Goal: Communication & Community: Answer question/provide support

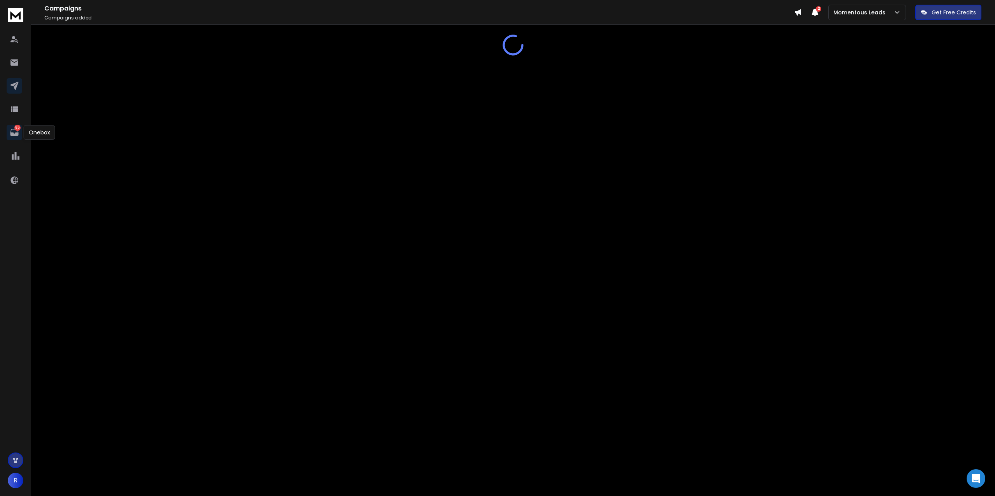
click at [18, 136] on icon at bounding box center [14, 132] width 9 height 9
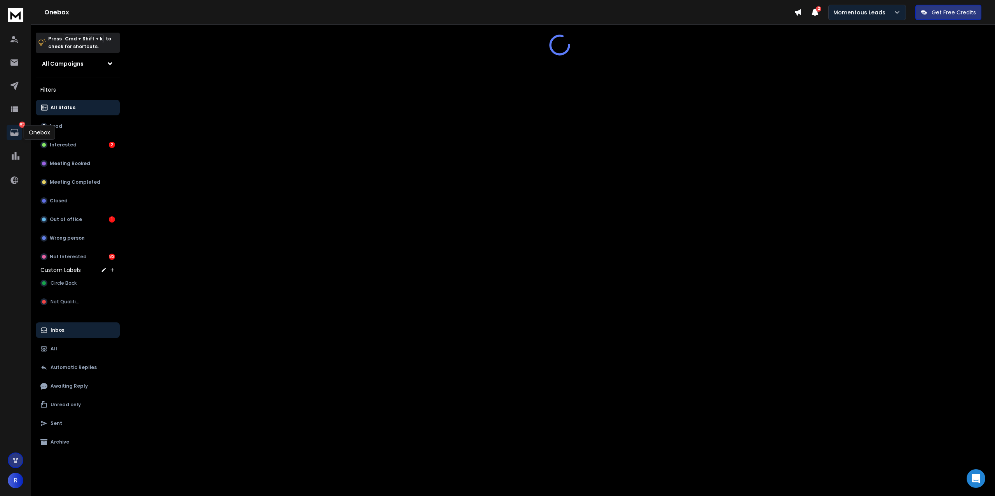
click at [872, 9] on p "Momentous Leads" at bounding box center [860, 13] width 55 height 8
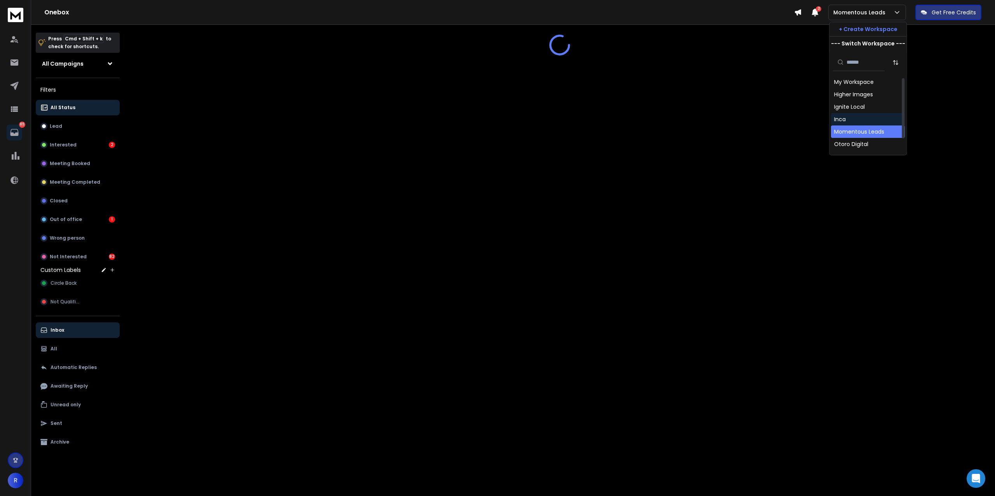
scroll to position [22, 0]
click at [861, 124] on div "Otoro Digital" at bounding box center [851, 122] width 34 height 8
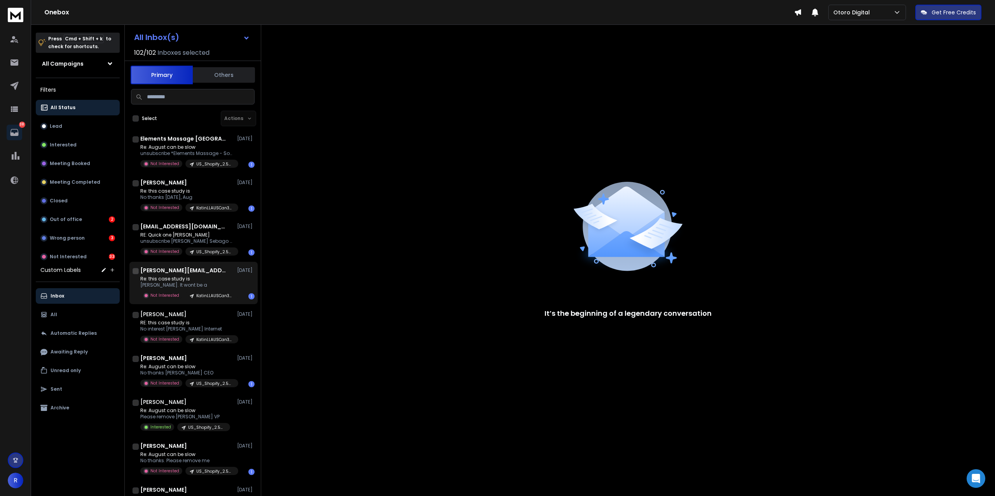
scroll to position [964, 0]
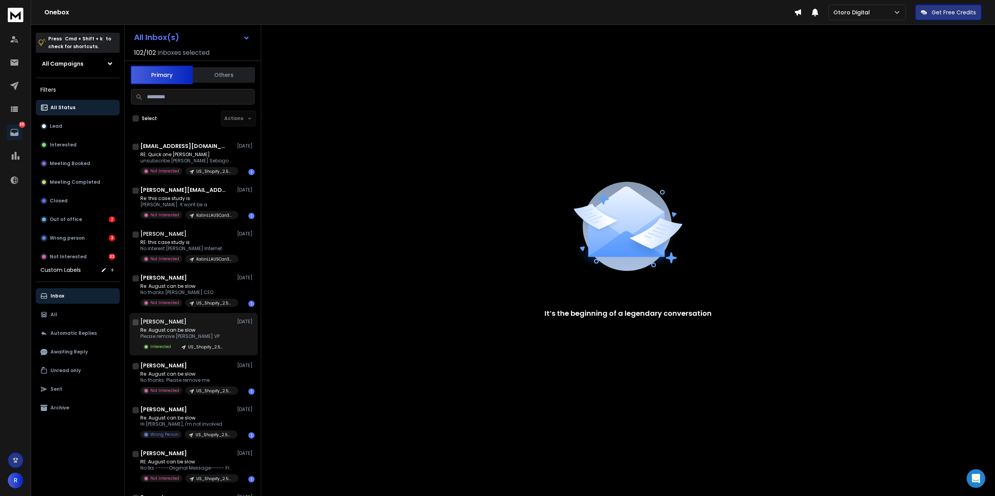
click at [181, 346] on icon at bounding box center [184, 346] width 7 height 7
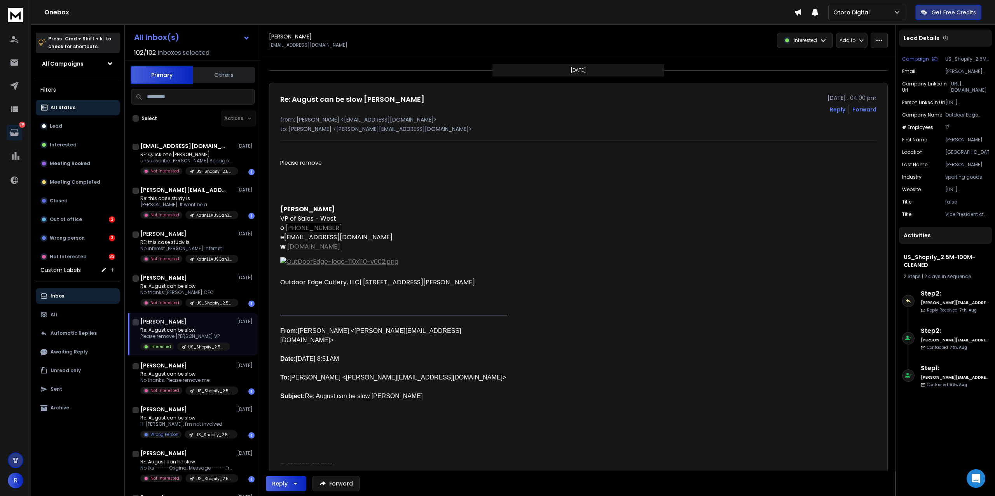
click at [812, 35] on div "Interested" at bounding box center [804, 40] width 55 height 15
click at [811, 146] on p "Not Interested" at bounding box center [812, 145] width 39 height 8
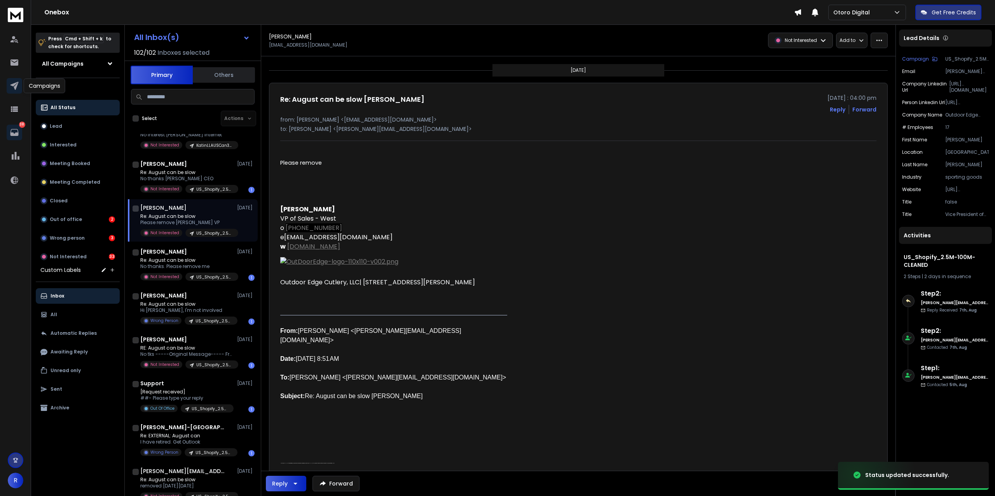
click at [17, 87] on icon at bounding box center [14, 85] width 9 height 9
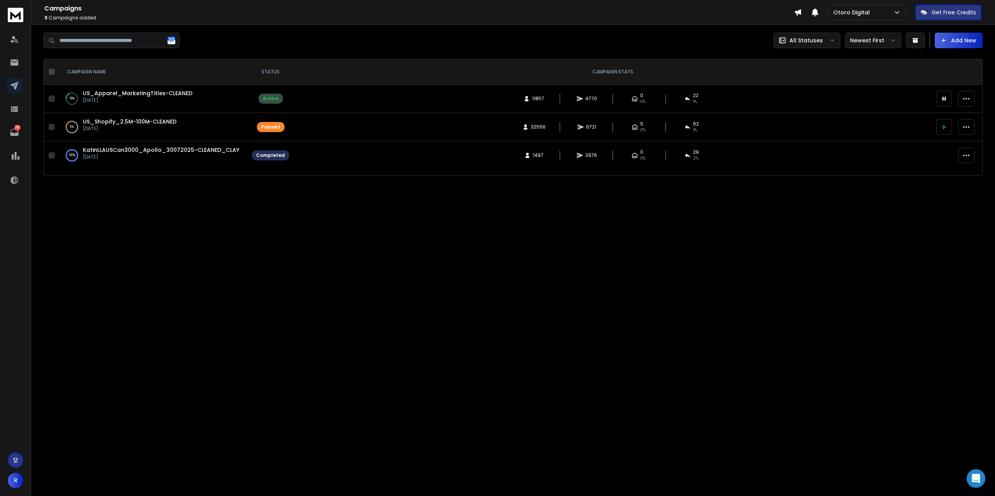
click at [151, 95] on span "US_Apparel_MarketingTitles-CLEANED" at bounding box center [138, 93] width 110 height 8
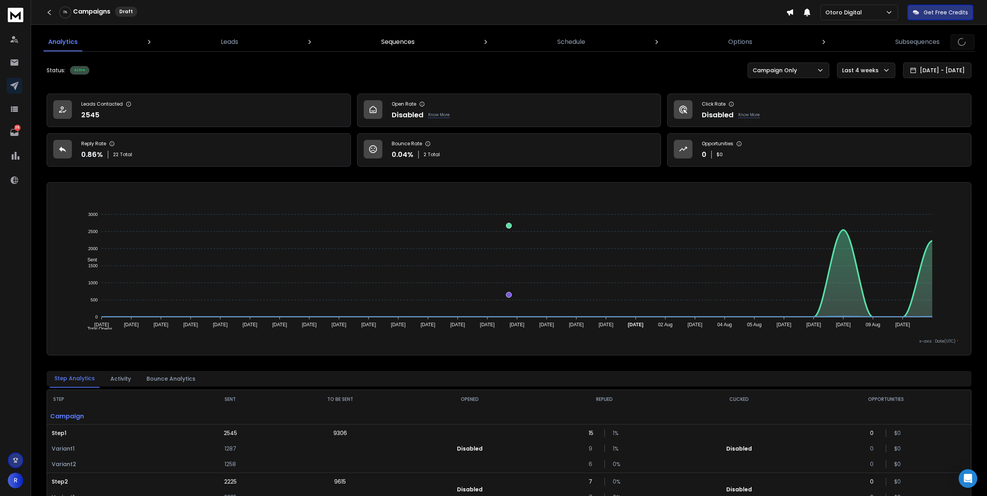
click at [408, 43] on p "Sequences" at bounding box center [397, 41] width 33 height 9
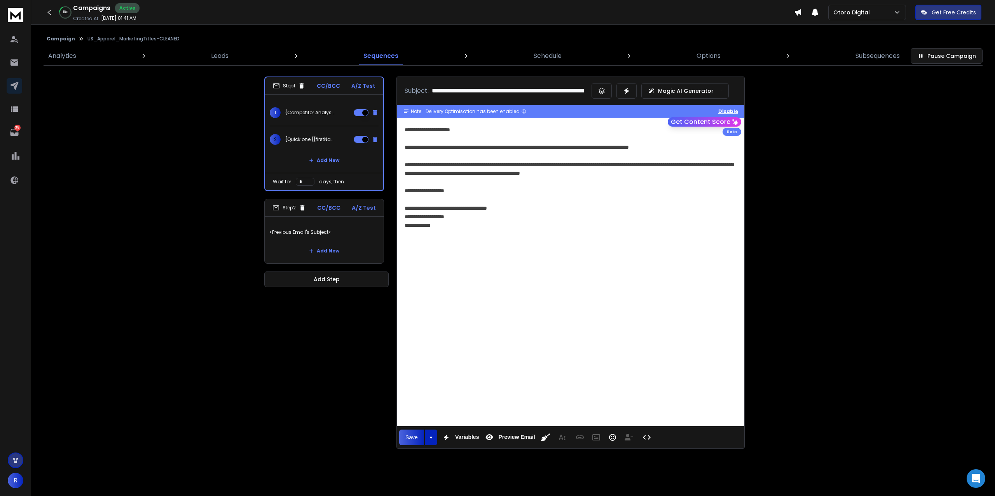
click at [321, 139] on p "{Quick one {{firstName}}|Question for {{firstName}}}" at bounding box center [310, 139] width 50 height 6
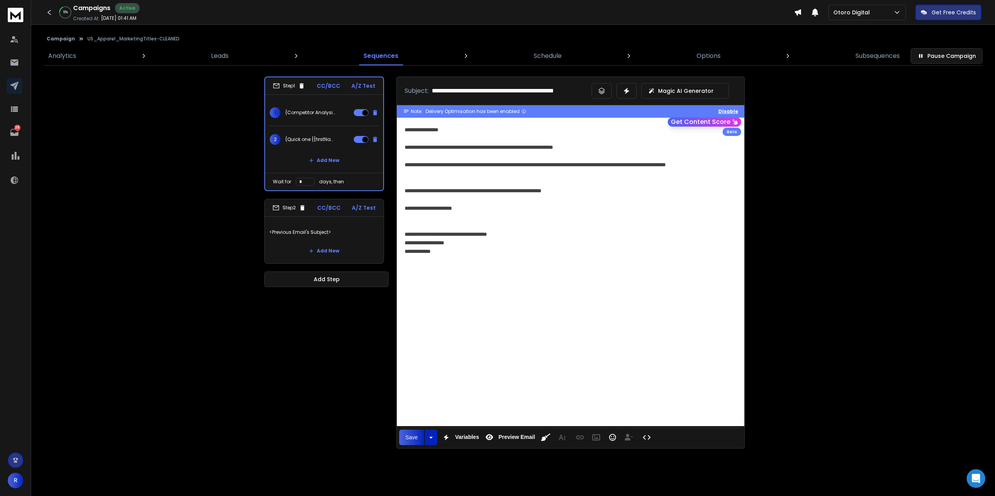
click at [317, 120] on div "1 {Competitor Analysis {{firstName}}|Quick one {{firstName}}|Question for {{fir…" at bounding box center [324, 112] width 109 height 27
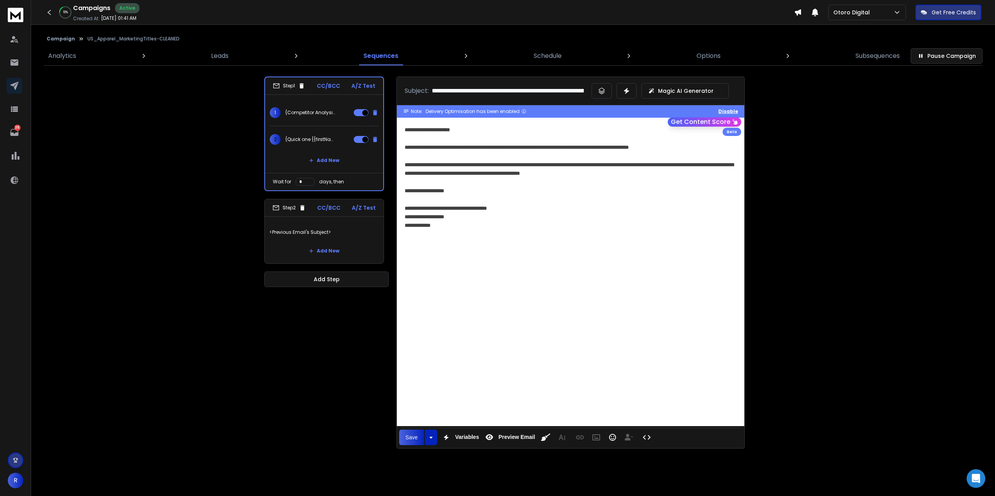
click at [334, 139] on p "{Quick one {{firstName}}|Question for {{firstName}}}" at bounding box center [310, 139] width 50 height 6
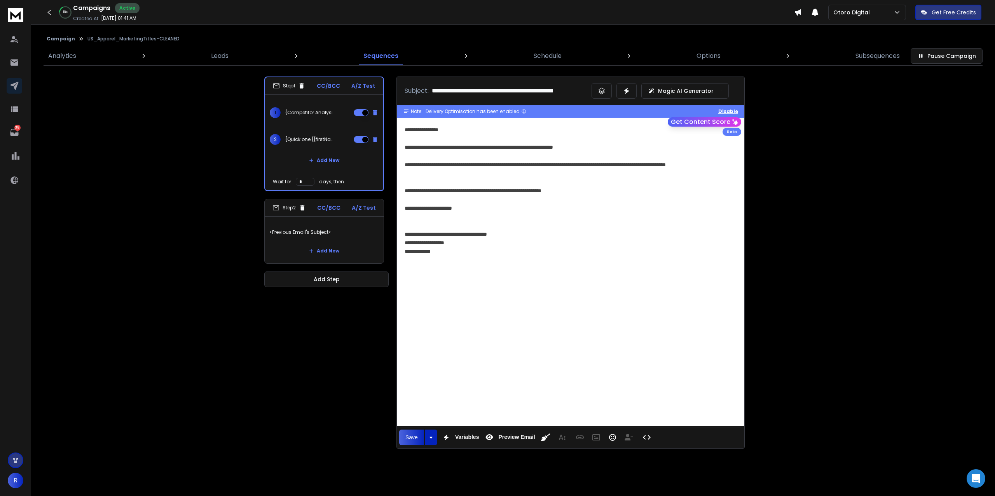
click at [487, 190] on div "**********" at bounding box center [570, 190] width 332 height 9
click at [304, 117] on div "1 {Competitor Analysis {{firstName}}|Quick one {{firstName}}|Question for {{fir…" at bounding box center [302, 112] width 65 height 11
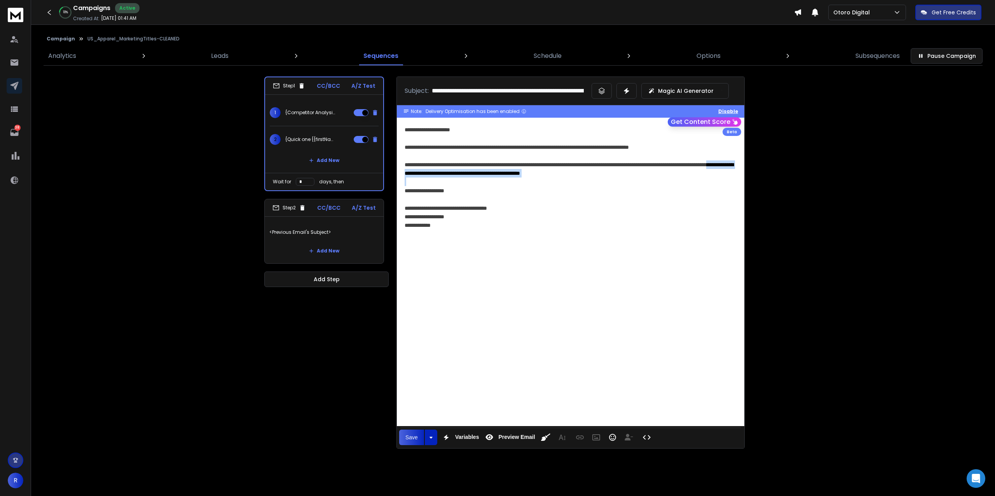
drag, startPoint x: 498, startPoint y: 174, endPoint x: 673, endPoint y: 178, distance: 174.1
click at [673, 178] on div "**********" at bounding box center [570, 272] width 347 height 308
click at [309, 131] on div "2 {Quick one {{firstName}}|Question for {{firstName}}}" at bounding box center [324, 139] width 109 height 26
type input "**********"
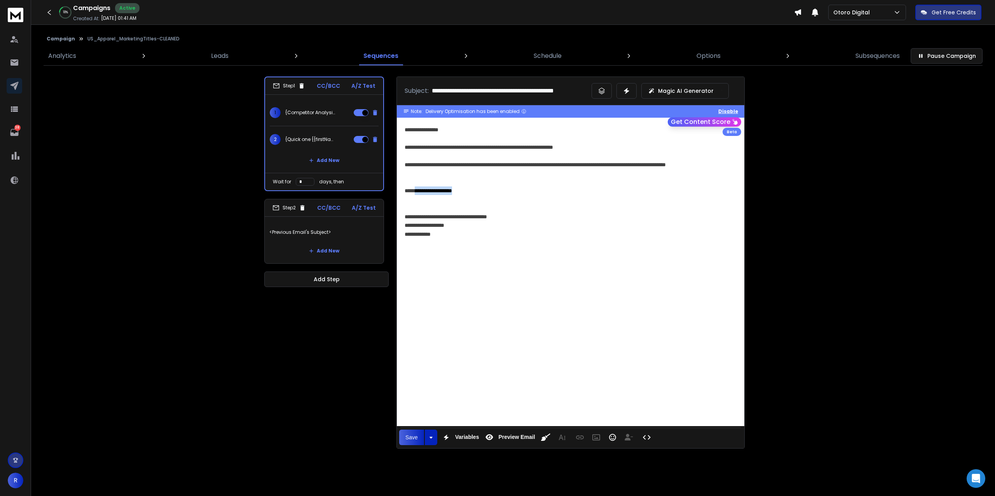
drag, startPoint x: 465, startPoint y: 191, endPoint x: 419, endPoint y: 193, distance: 45.9
click at [419, 193] on div "**********" at bounding box center [570, 190] width 332 height 9
click at [15, 79] on link at bounding box center [15, 86] width 16 height 16
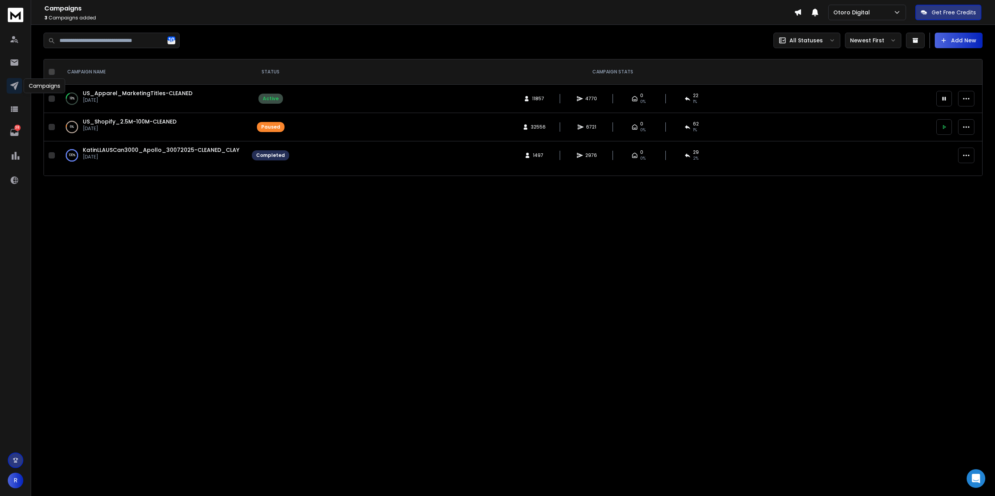
click at [18, 86] on icon at bounding box center [14, 85] width 9 height 9
click at [865, 11] on p "Otoro Digital" at bounding box center [853, 13] width 40 height 8
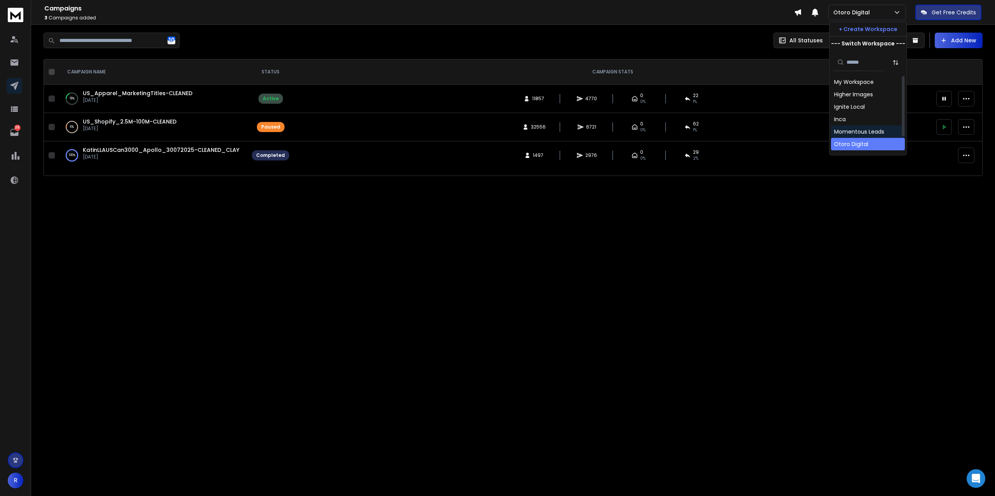
click at [861, 129] on div "Momentous Leads" at bounding box center [859, 132] width 50 height 8
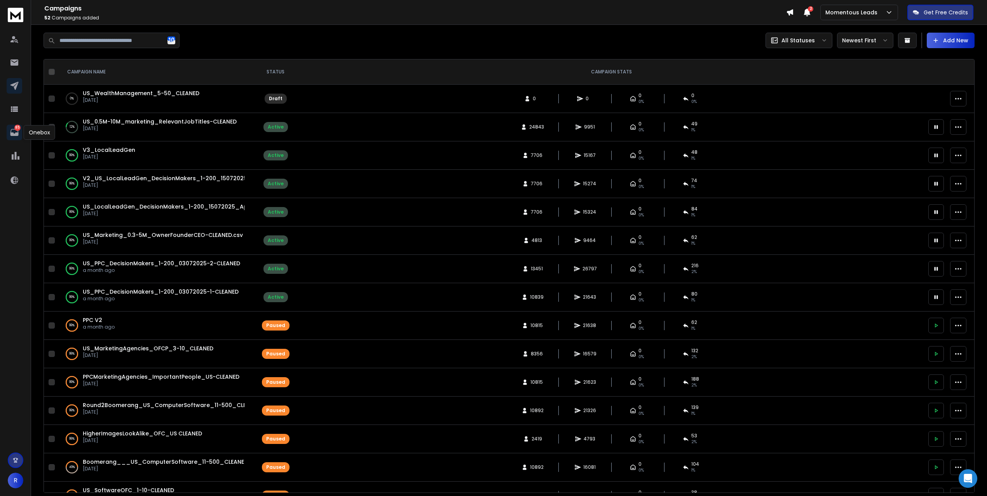
click at [9, 134] on link "85" at bounding box center [15, 133] width 16 height 16
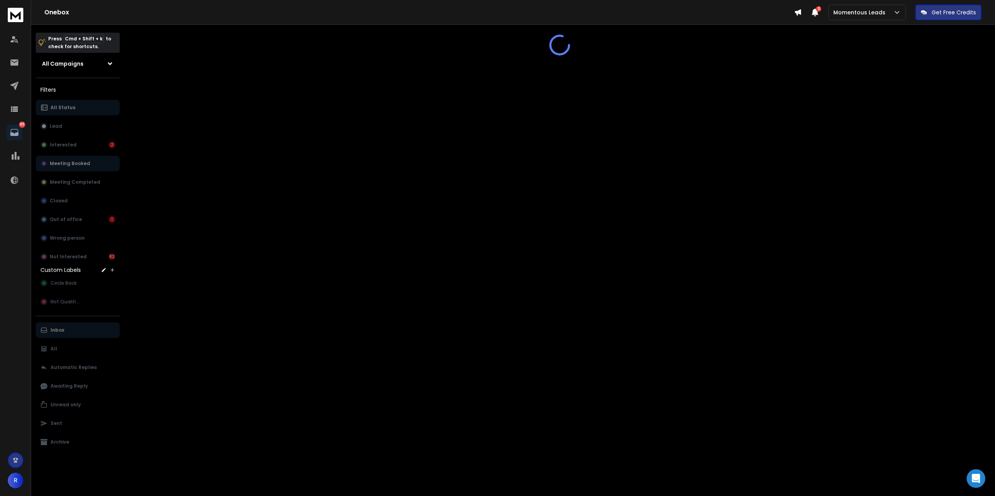
click at [89, 157] on div "All Status Lead Interested 2 Meeting Booked Meeting Completed Closed Out of off…" at bounding box center [78, 182] width 84 height 165
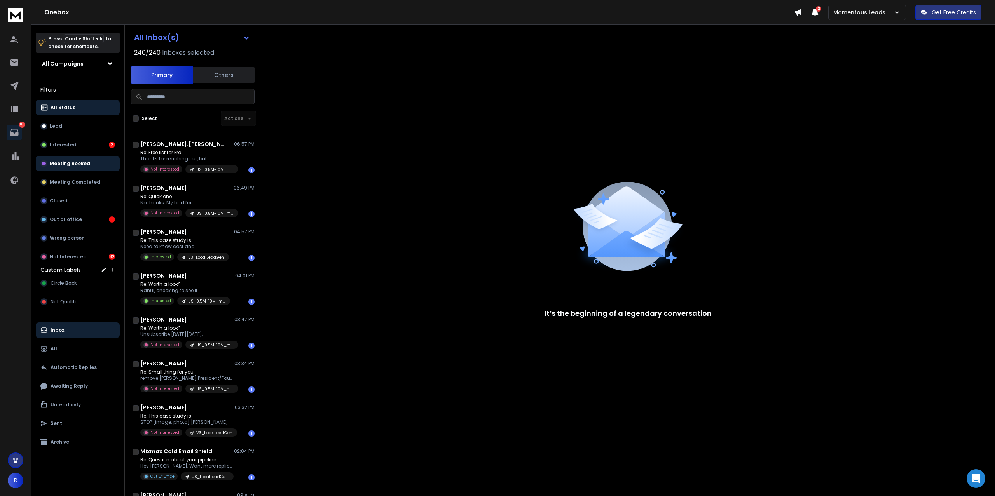
click at [88, 159] on button "Meeting Booked" at bounding box center [78, 164] width 84 height 16
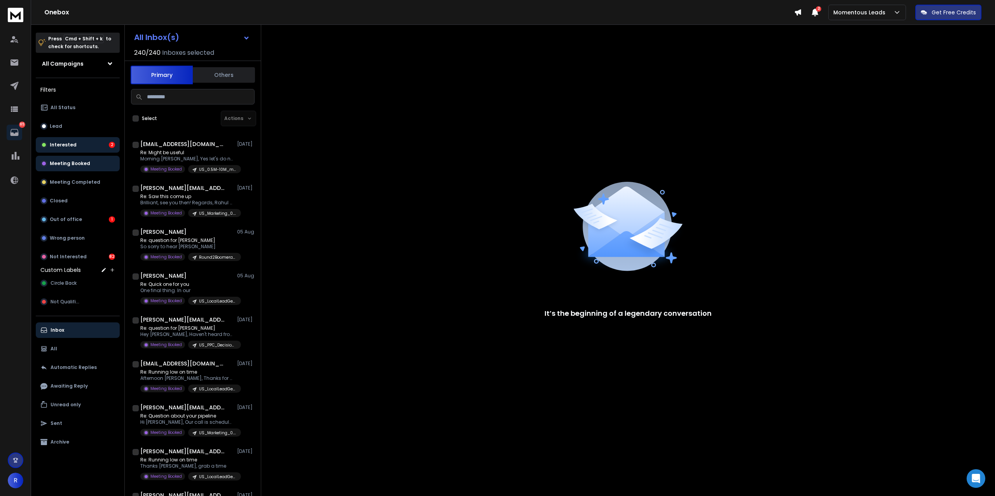
click at [83, 150] on button "Interested 2" at bounding box center [78, 145] width 84 height 16
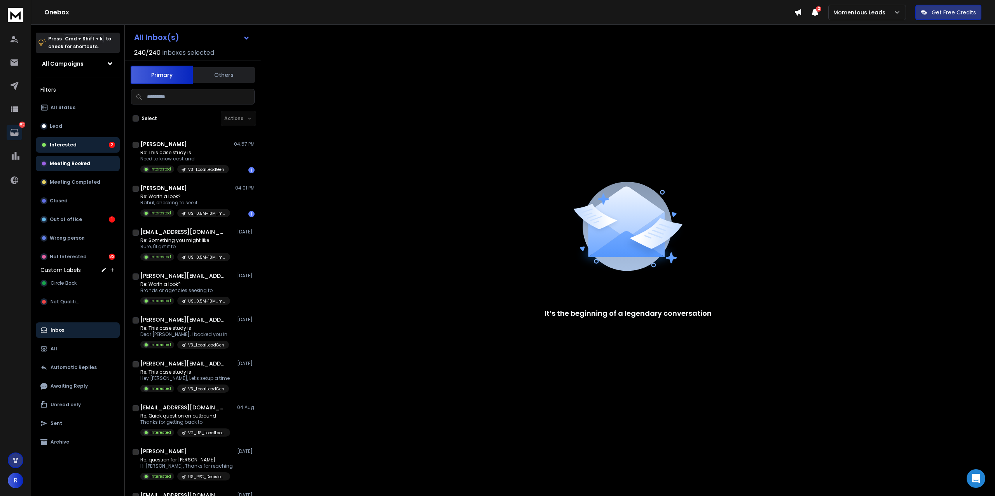
click at [72, 166] on p "Meeting Booked" at bounding box center [70, 163] width 40 height 6
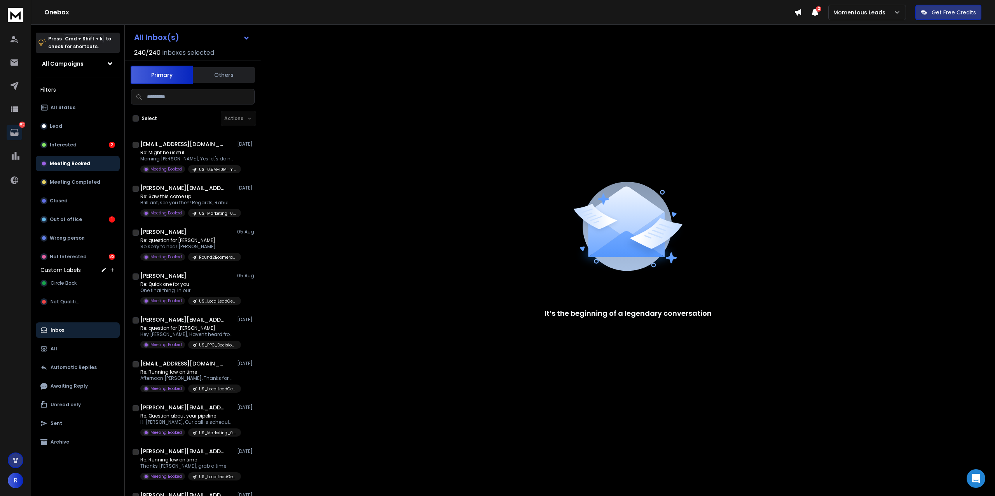
click at [207, 93] on input at bounding box center [193, 97] width 124 height 16
click at [201, 192] on div "chris@fastlane.co 06 Aug Re: Saw this come up Brilliant, see you then! Regards,…" at bounding box center [197, 200] width 114 height 33
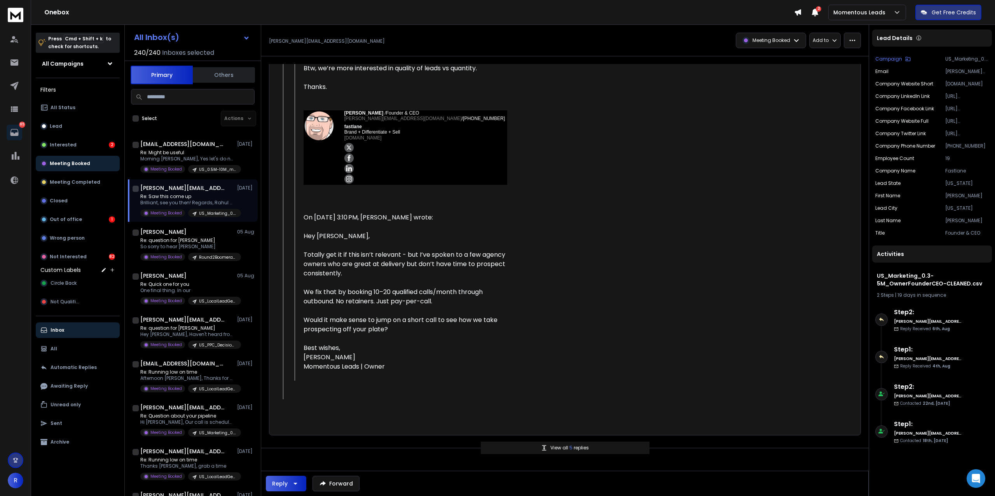
scroll to position [609, 0]
click at [564, 447] on p "View all 5 replies" at bounding box center [569, 447] width 38 height 6
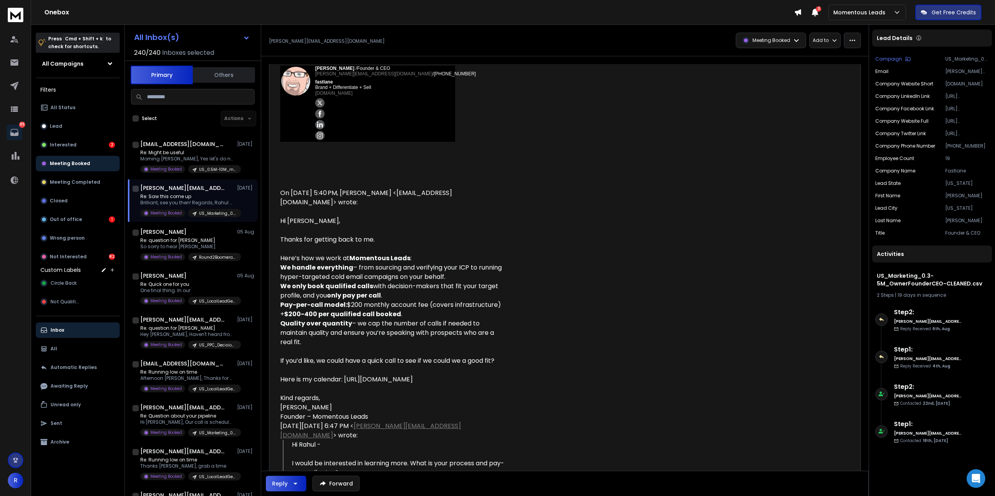
scroll to position [1134, 0]
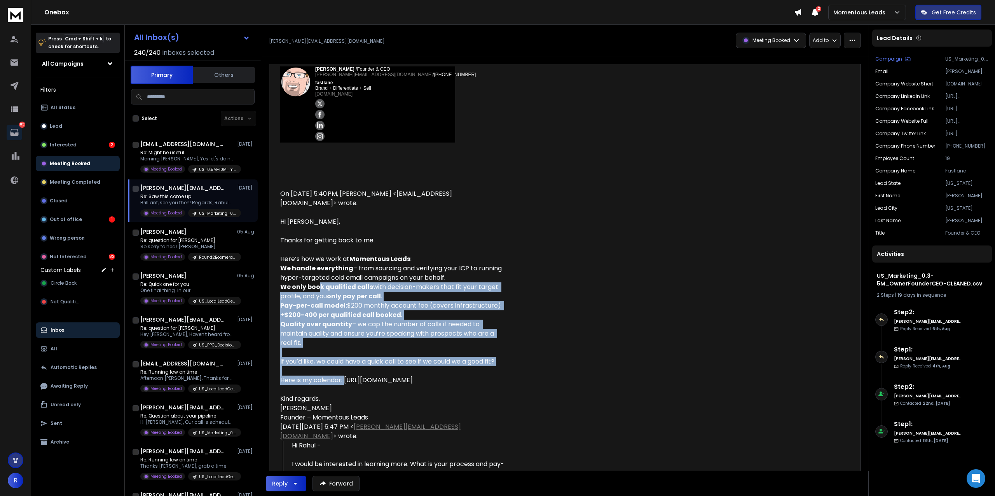
drag, startPoint x: 319, startPoint y: 298, endPoint x: 355, endPoint y: 387, distance: 96.0
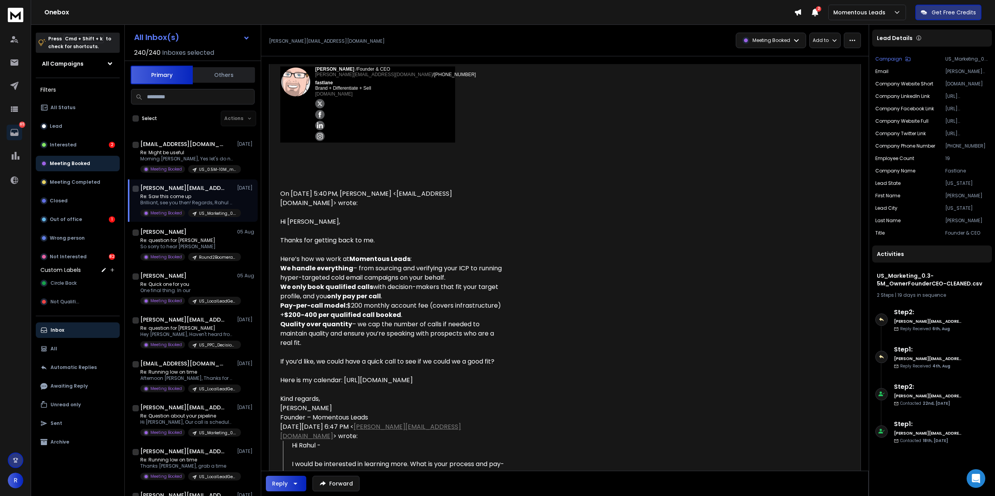
click at [352, 385] on div "Here is my calendar: https://api.leadconnectorhq.com/widget/booking/XLlFQ4YNYxU…" at bounding box center [393, 380] width 227 height 9
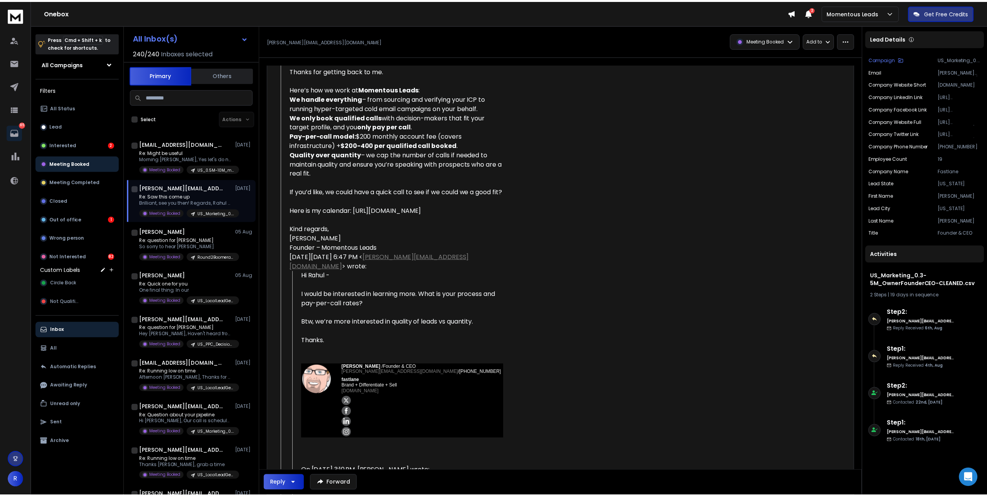
scroll to position [0, 0]
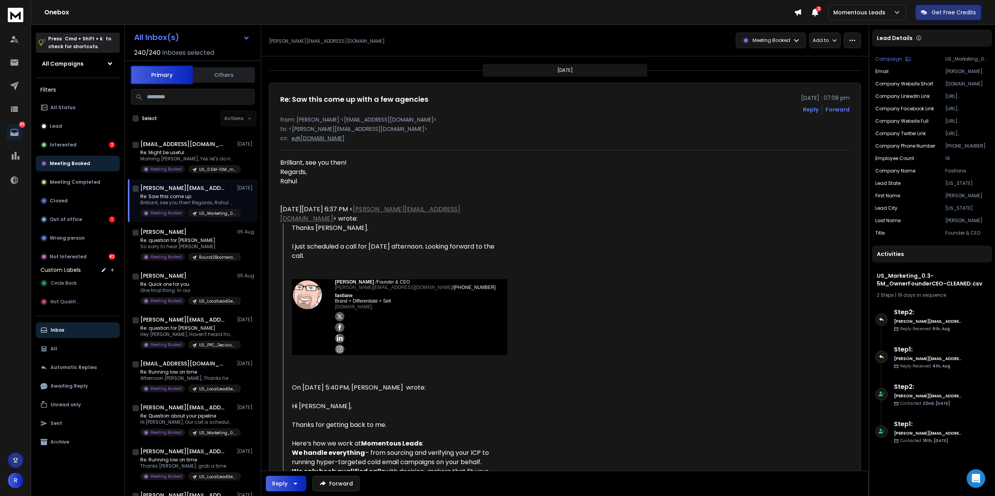
click at [338, 279] on span "Chris Faust" at bounding box center [354, 281] width 39 height 5
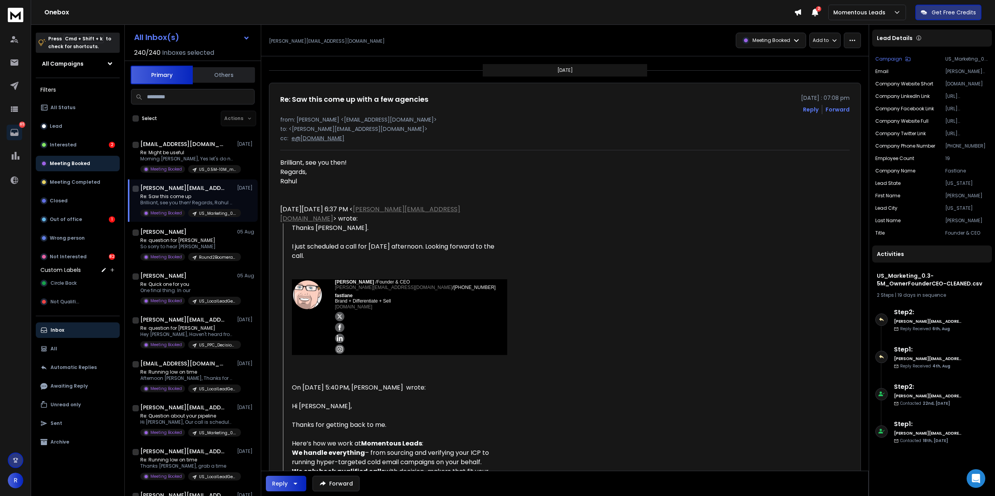
click at [343, 304] on link "fastlane.co" at bounding box center [353, 306] width 37 height 5
click at [19, 85] on link at bounding box center [15, 86] width 16 height 16
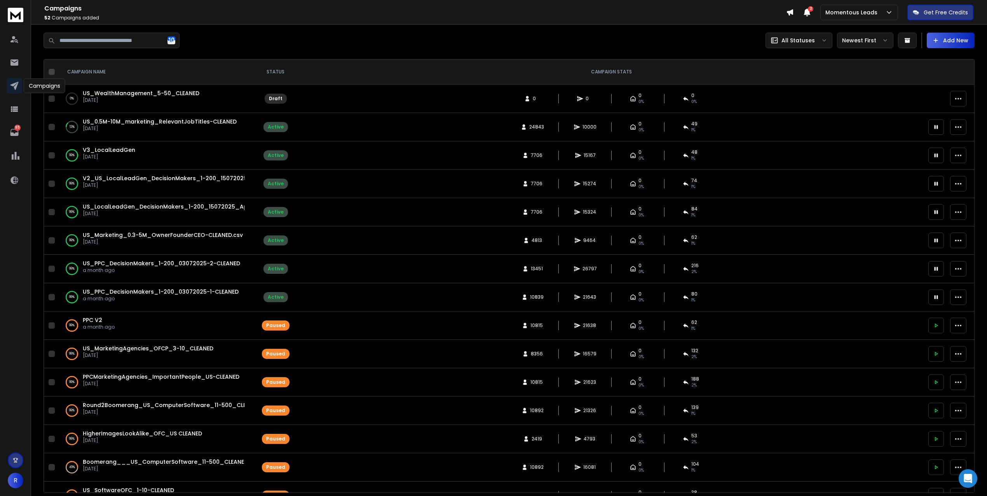
click at [932, 129] on icon at bounding box center [935, 127] width 7 height 7
click at [934, 152] on button at bounding box center [936, 156] width 16 height 16
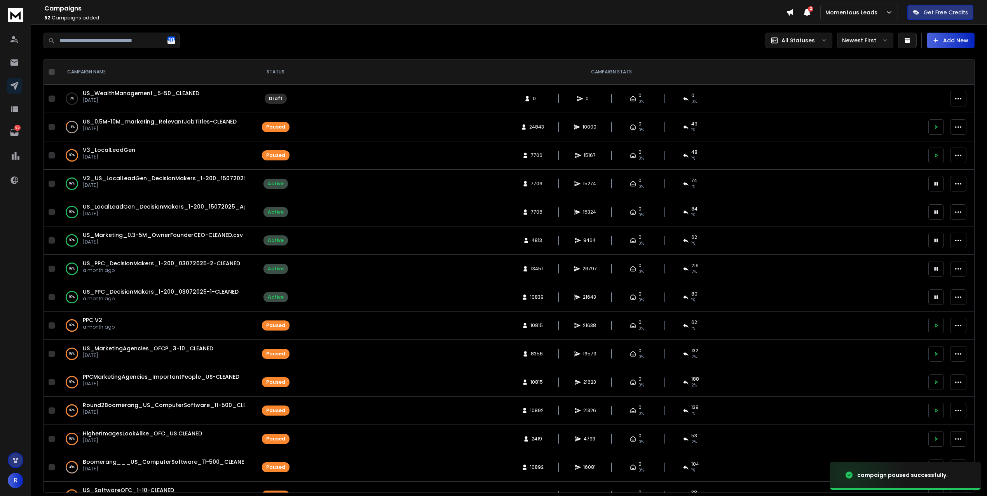
click at [932, 181] on icon at bounding box center [935, 183] width 7 height 7
click at [932, 209] on icon at bounding box center [935, 212] width 7 height 7
click at [932, 240] on button at bounding box center [936, 241] width 16 height 16
click at [931, 263] on button at bounding box center [936, 269] width 16 height 16
click at [931, 289] on button at bounding box center [936, 297] width 16 height 16
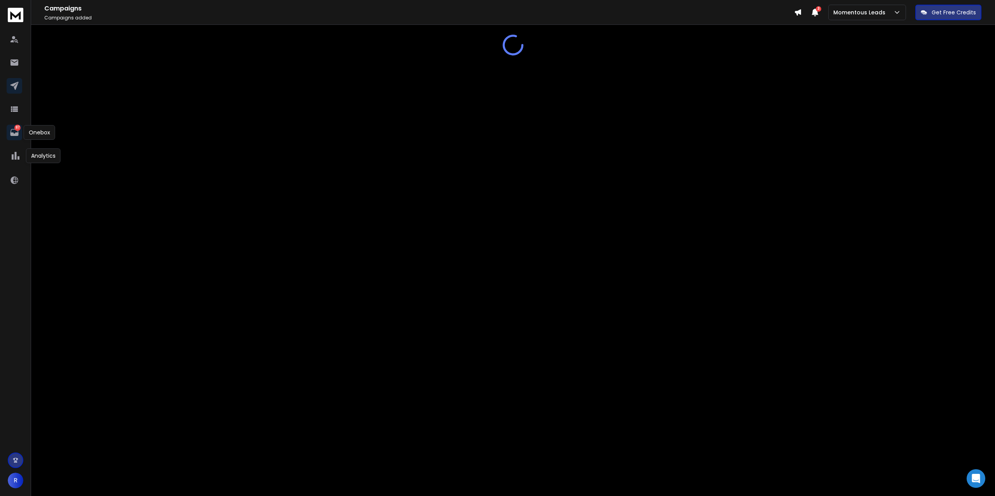
click at [17, 130] on p "87" at bounding box center [17, 128] width 6 height 6
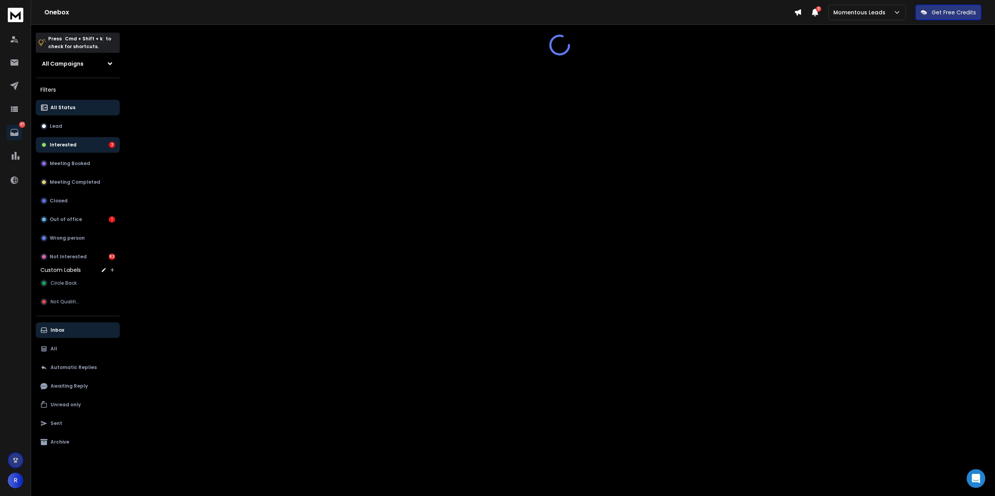
click at [113, 146] on button "Interested 3" at bounding box center [78, 145] width 84 height 16
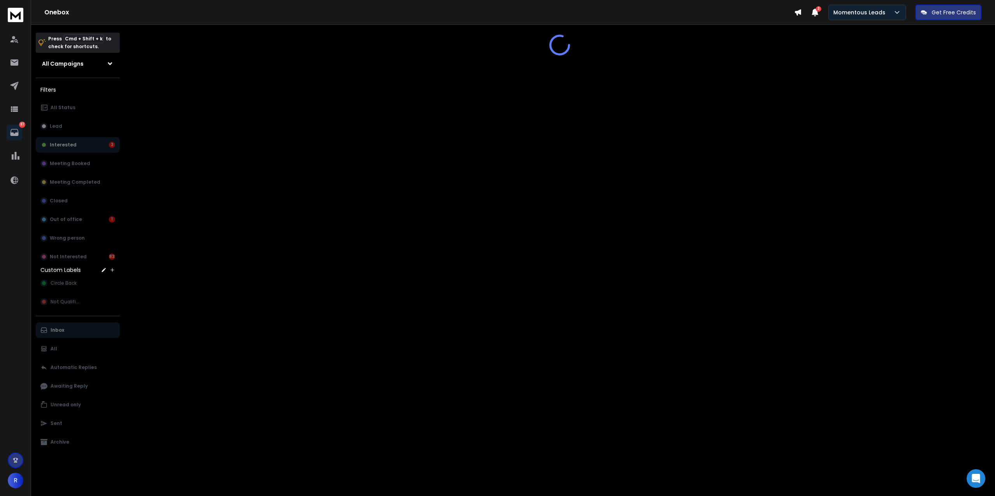
click at [851, 13] on p "Momentous Leads" at bounding box center [860, 13] width 55 height 8
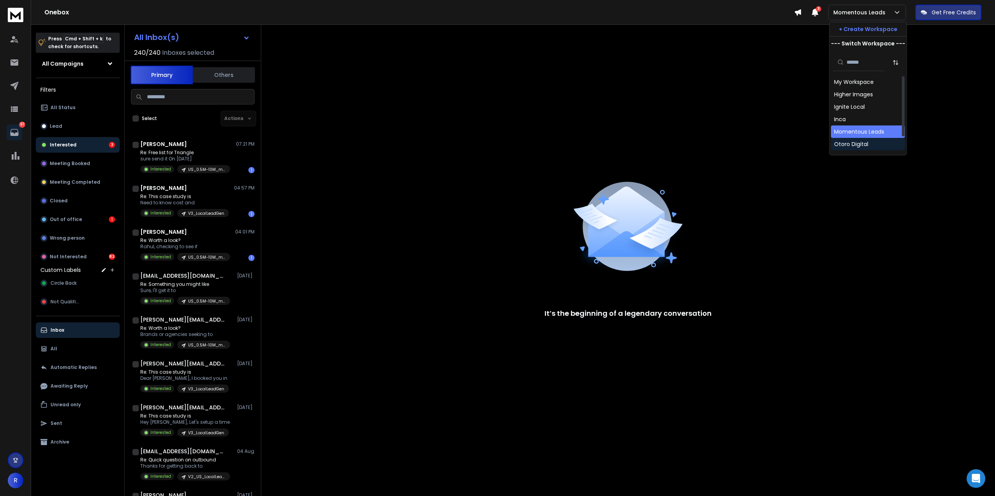
click at [856, 141] on div "Otoro Digital" at bounding box center [851, 144] width 34 height 8
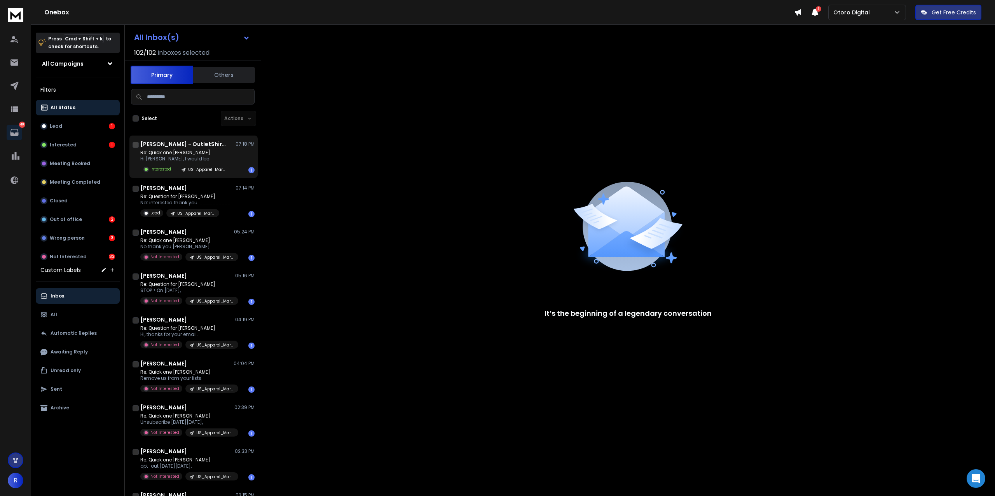
click at [163, 151] on p "Re: Quick one [PERSON_NAME]" at bounding box center [185, 153] width 90 height 6
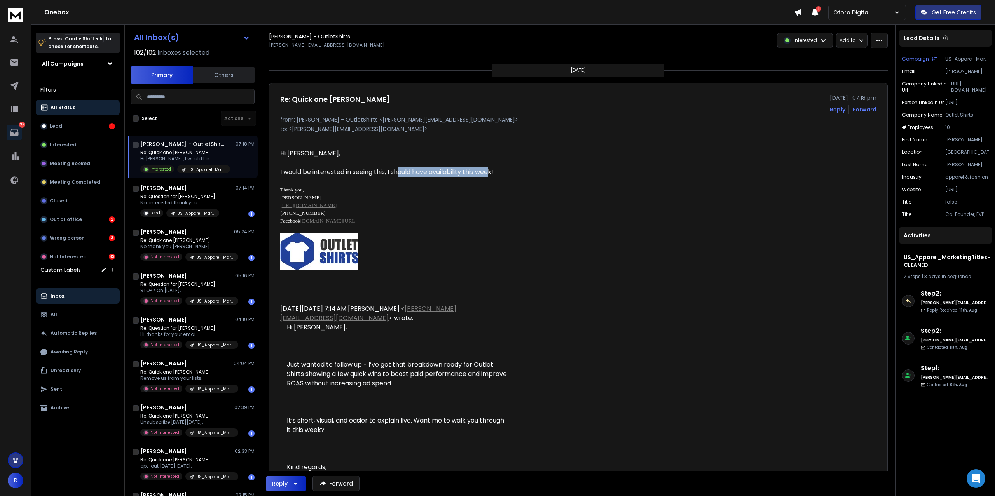
drag, startPoint x: 399, startPoint y: 170, endPoint x: 494, endPoint y: 176, distance: 95.8
click at [494, 176] on div "I would be interested in seeing this, I should have availability this week!" at bounding box center [393, 171] width 227 height 9
click at [831, 103] on div "11 August 2025 : 07:18 pm Reply Forward" at bounding box center [852, 104] width 47 height 20
click at [831, 107] on button "Reply" at bounding box center [837, 110] width 16 height 8
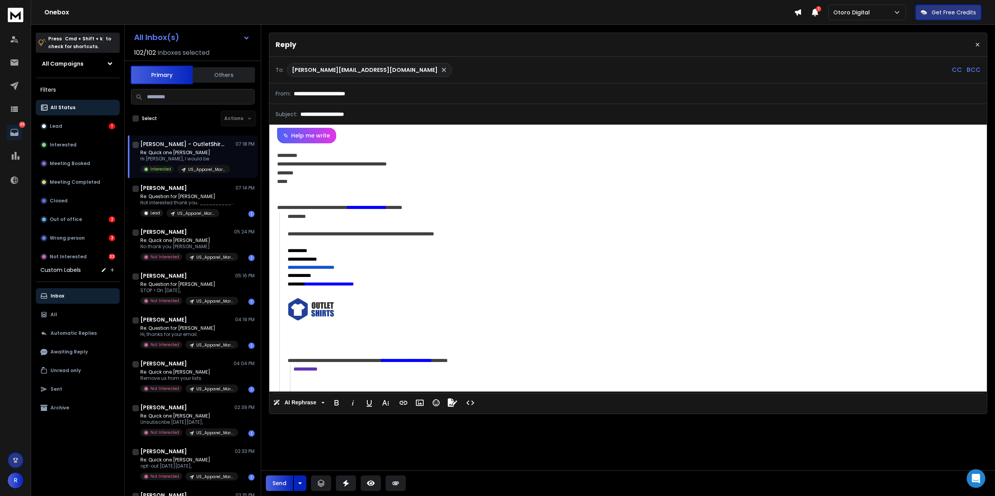
click at [276, 486] on button "Send" at bounding box center [279, 484] width 27 height 16
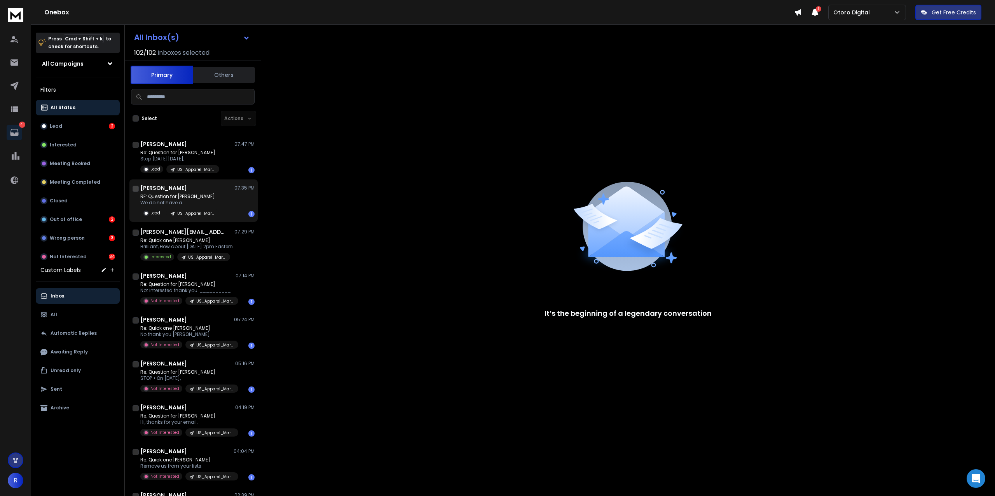
click at [195, 215] on p "US_Apparel_MarketingTitles-CLEANED" at bounding box center [195, 214] width 37 height 6
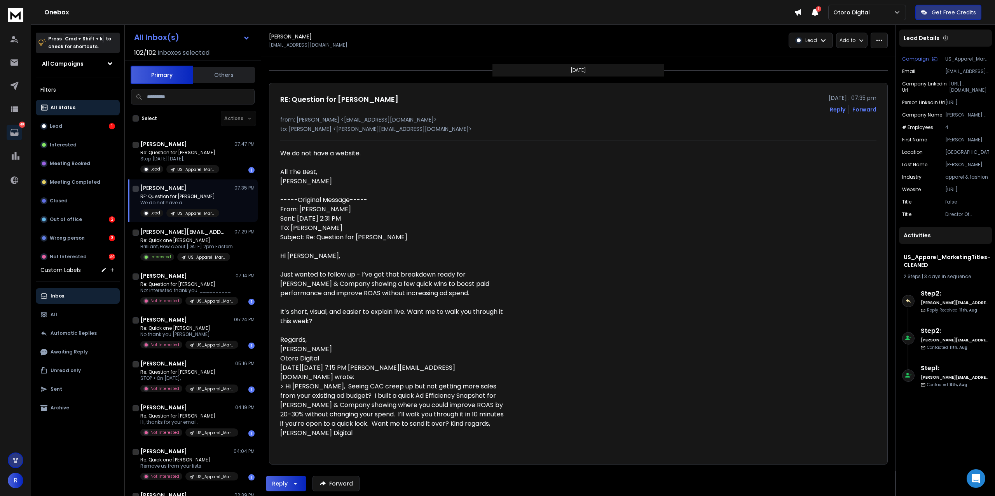
click at [814, 38] on p "Lead" at bounding box center [811, 40] width 12 height 6
click at [807, 150] on div "Not Interested" at bounding box center [827, 145] width 71 height 12
click at [880, 37] on icon "button" at bounding box center [878, 40] width 7 height 7
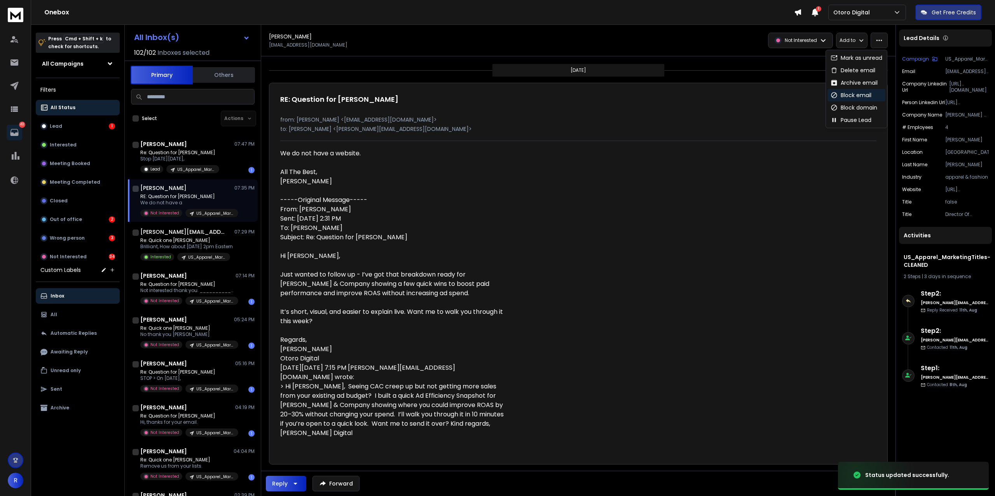
click at [875, 91] on div "Block email" at bounding box center [856, 95] width 58 height 12
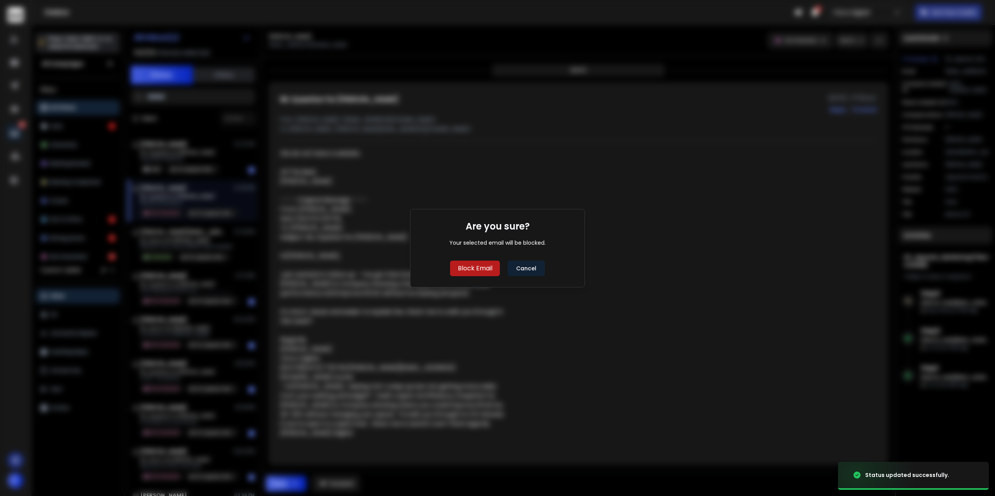
click at [484, 267] on button "Block Email" at bounding box center [475, 269] width 50 height 16
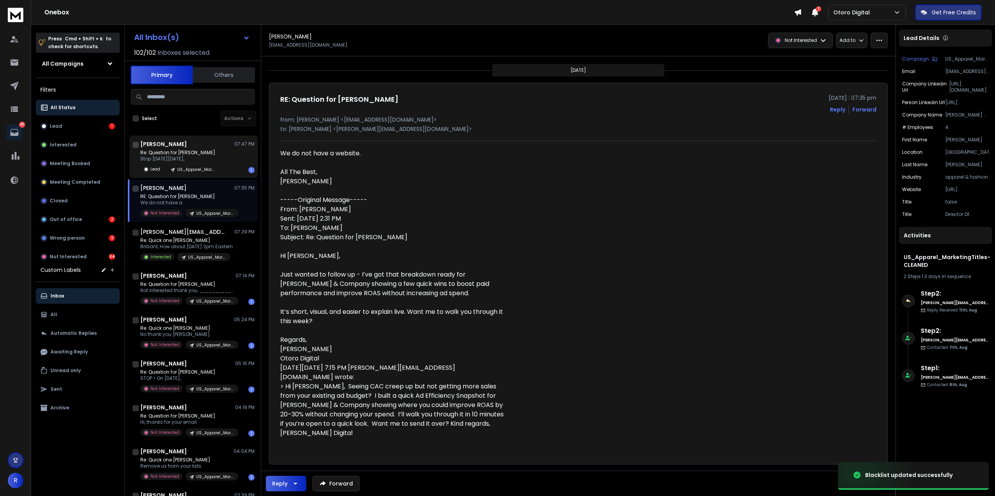
click at [214, 161] on p "Stop [DATE][DATE]," at bounding box center [179, 159] width 79 height 6
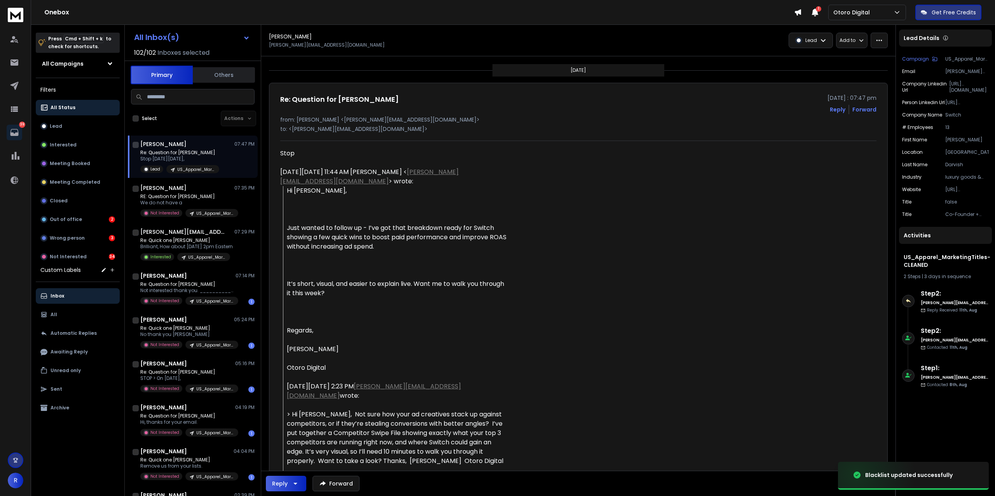
click at [816, 35] on div "Lead" at bounding box center [811, 40] width 44 height 15
click at [816, 149] on div "Not Interested" at bounding box center [827, 145] width 71 height 12
click at [872, 38] on button "button" at bounding box center [878, 41] width 17 height 16
click at [850, 94] on div "Block email" at bounding box center [850, 95] width 41 height 8
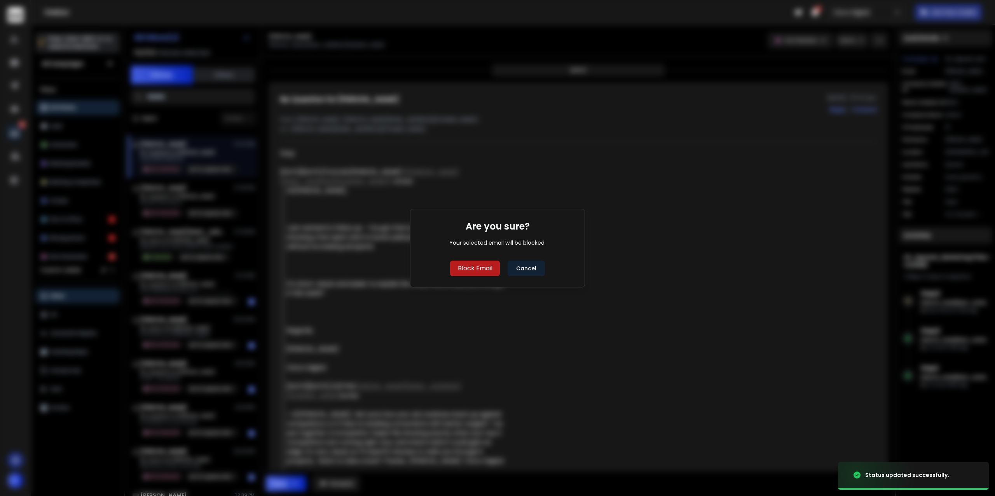
click at [477, 270] on button "Block Email" at bounding box center [475, 269] width 50 height 16
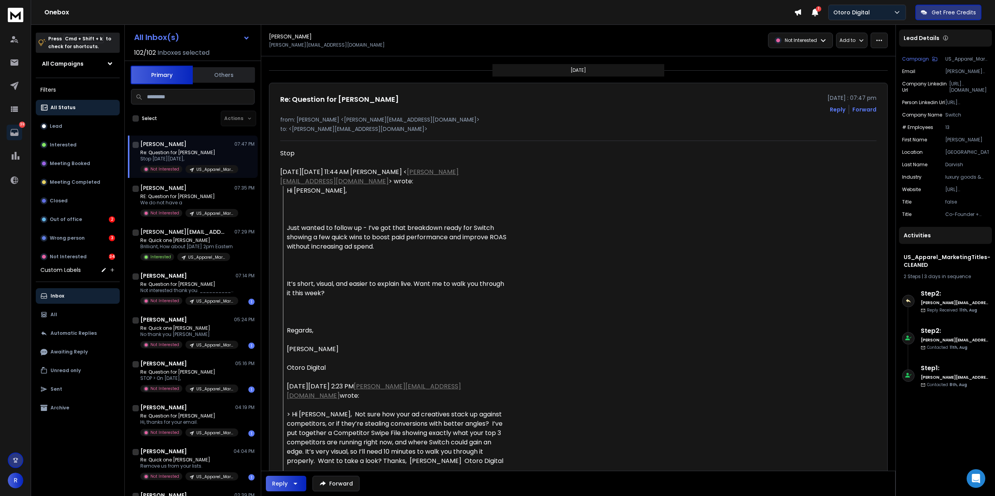
click at [866, 11] on p "Otoro Digital" at bounding box center [853, 13] width 40 height 8
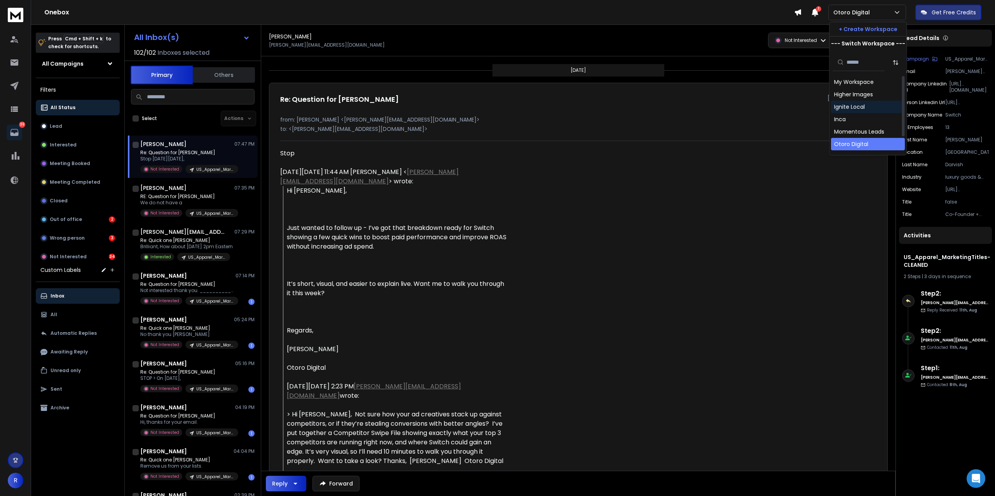
click at [873, 102] on div "Ignite Local" at bounding box center [868, 107] width 74 height 12
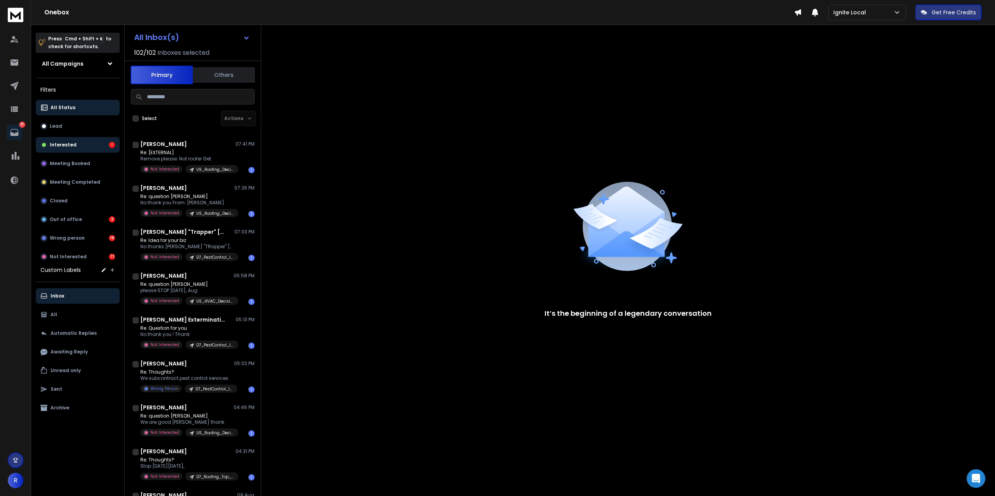
click at [99, 146] on button "Interested 1" at bounding box center [78, 145] width 84 height 16
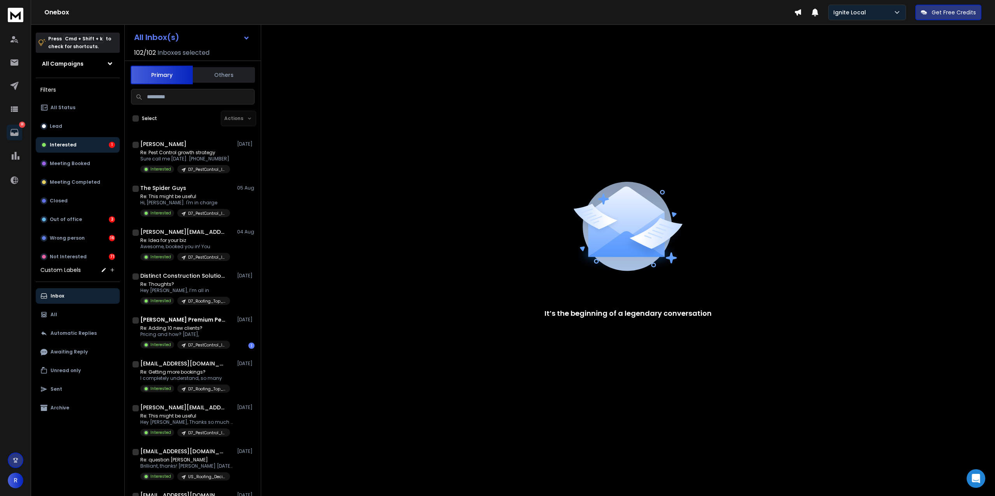
click at [856, 15] on p "Ignite Local" at bounding box center [851, 13] width 36 height 8
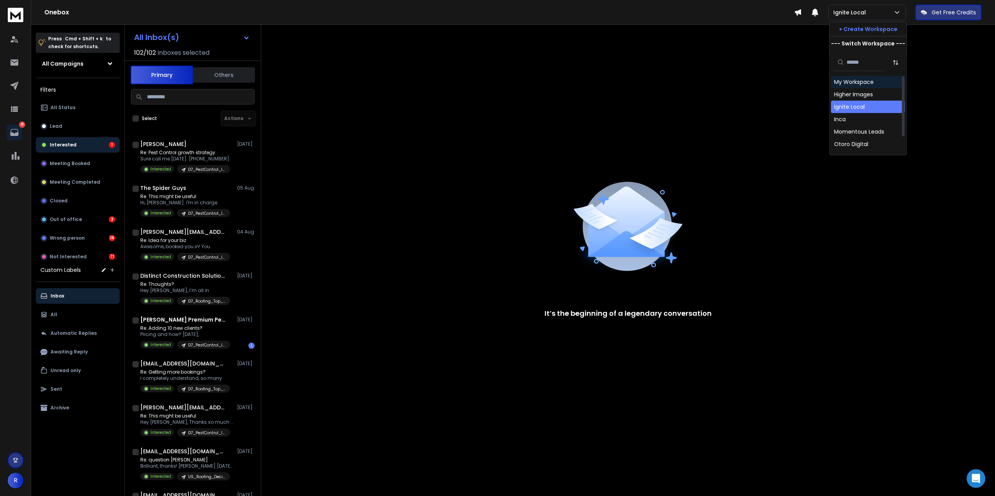
click at [869, 78] on div "My Workspace" at bounding box center [854, 82] width 40 height 8
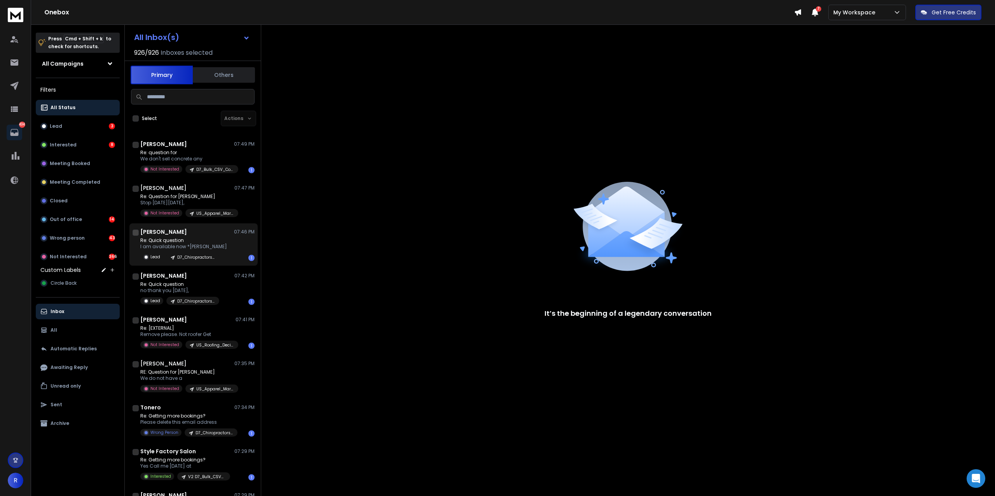
click at [210, 249] on p "I am available now *[PERSON_NAME]" at bounding box center [183, 247] width 87 height 6
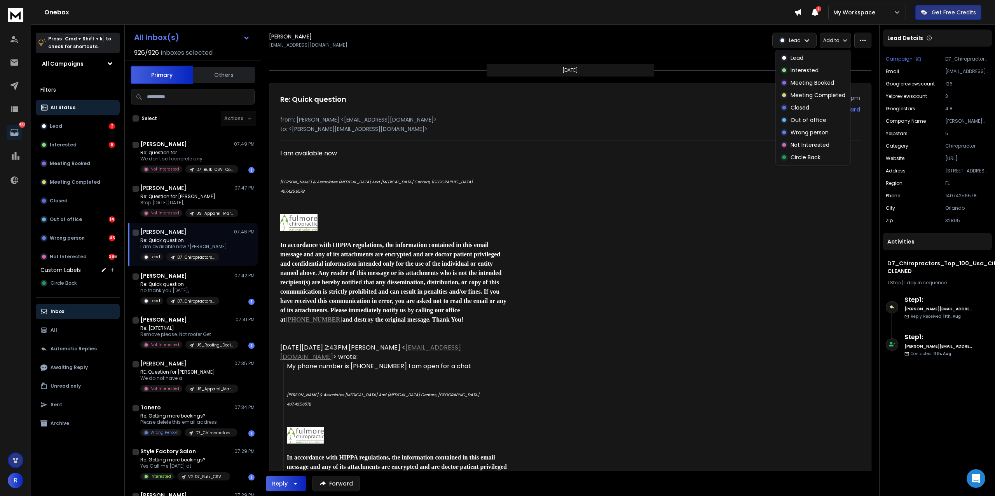
click at [801, 36] on div "Lead" at bounding box center [794, 40] width 44 height 15
click at [818, 71] on div "Interested" at bounding box center [812, 70] width 71 height 12
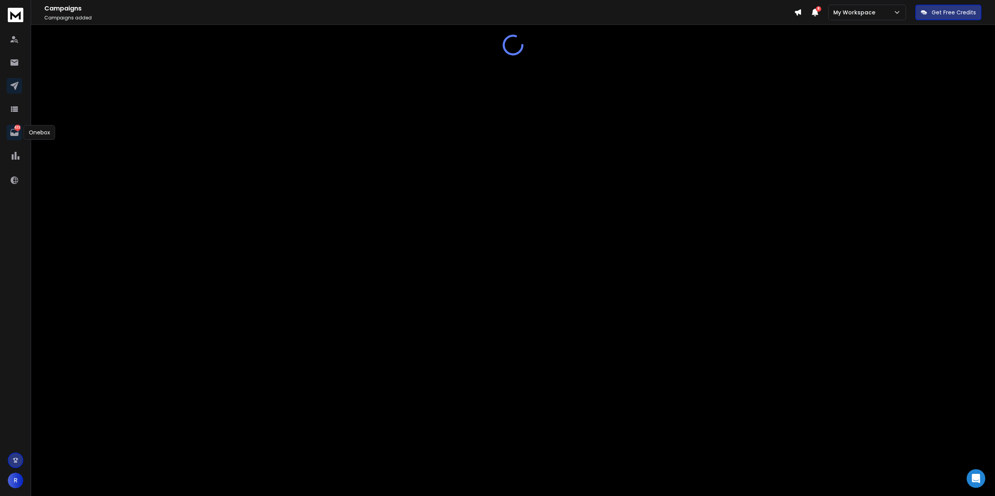
click at [21, 133] on link "433" at bounding box center [15, 133] width 16 height 16
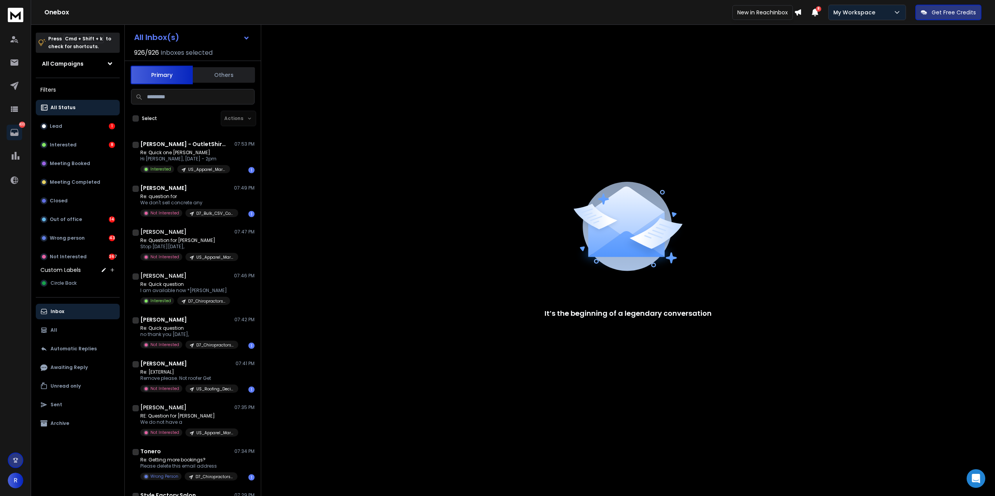
click at [846, 19] on button "My Workspace" at bounding box center [867, 13] width 78 height 16
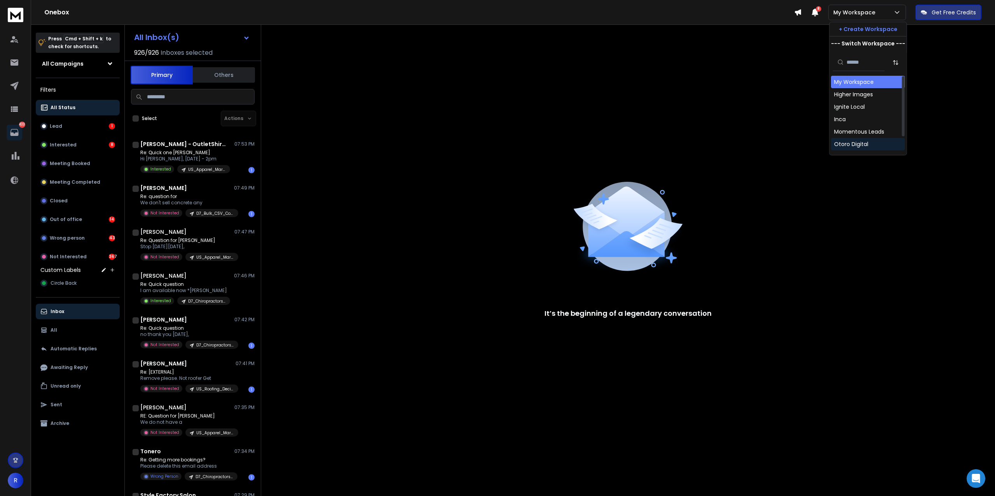
click at [876, 144] on div "Otoro Digital" at bounding box center [868, 144] width 74 height 12
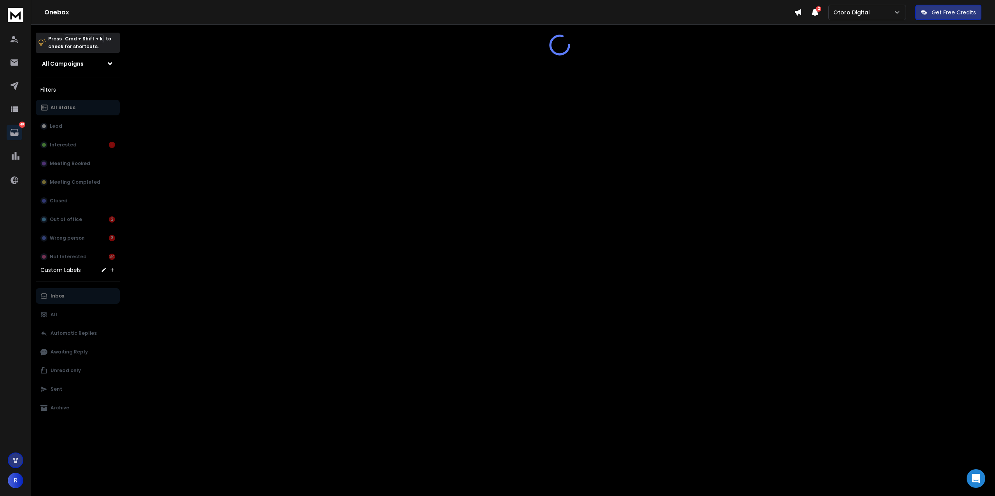
click at [103, 143] on div "All Status Lead Interested 1 Meeting Booked Meeting Completed Closed Out of off…" at bounding box center [78, 182] width 84 height 165
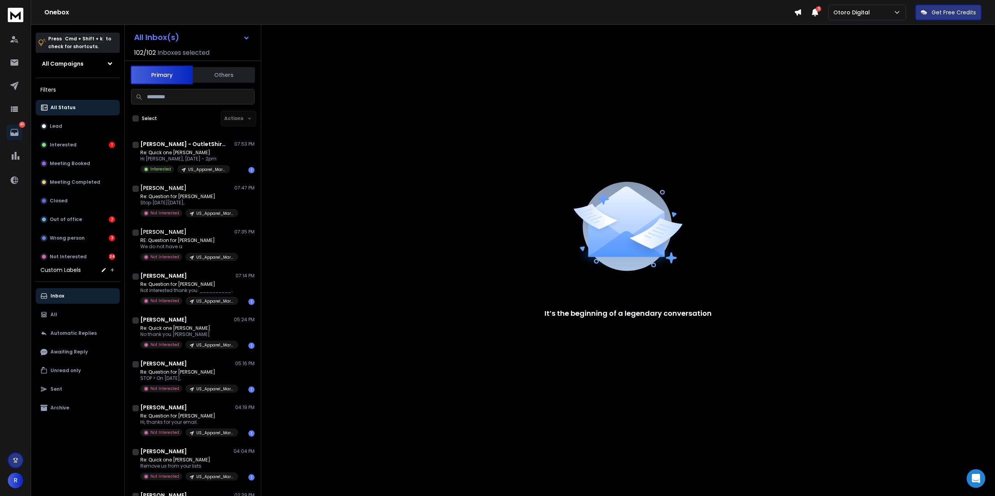
click at [103, 143] on button "Interested 1" at bounding box center [78, 145] width 84 height 16
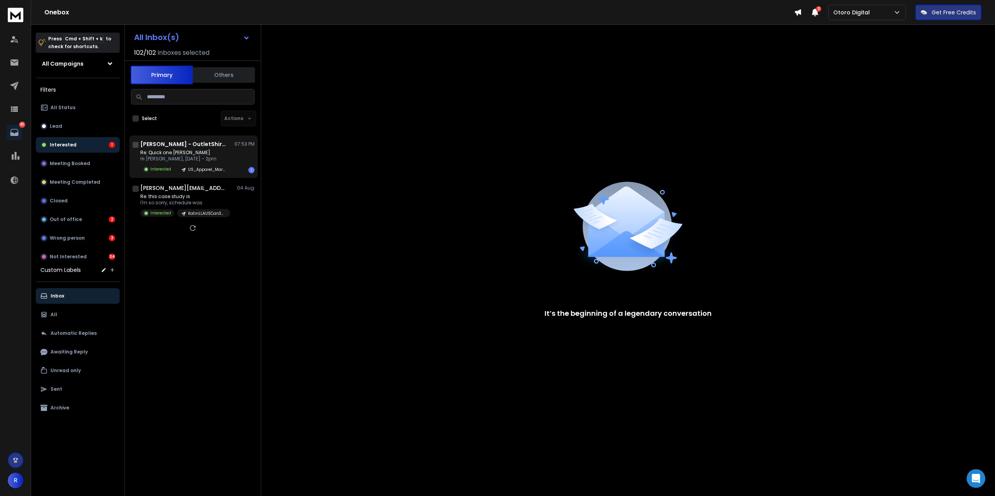
click at [175, 161] on p "Hi [PERSON_NAME], [DATE] - 2pm" at bounding box center [185, 159] width 90 height 6
click at [230, 153] on div "Re: Quick one [PERSON_NAME] Hi [PERSON_NAME], [DATE] - 2pm Interested US_Appare…" at bounding box center [197, 162] width 114 height 24
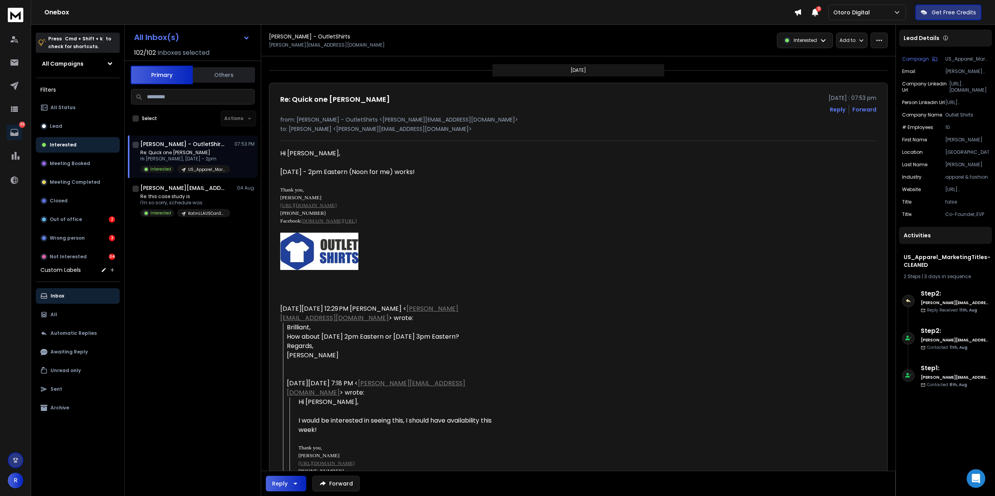
drag, startPoint x: 276, startPoint y: 483, endPoint x: 298, endPoint y: 468, distance: 26.6
click at [276, 483] on div "Reply" at bounding box center [280, 484] width 16 height 8
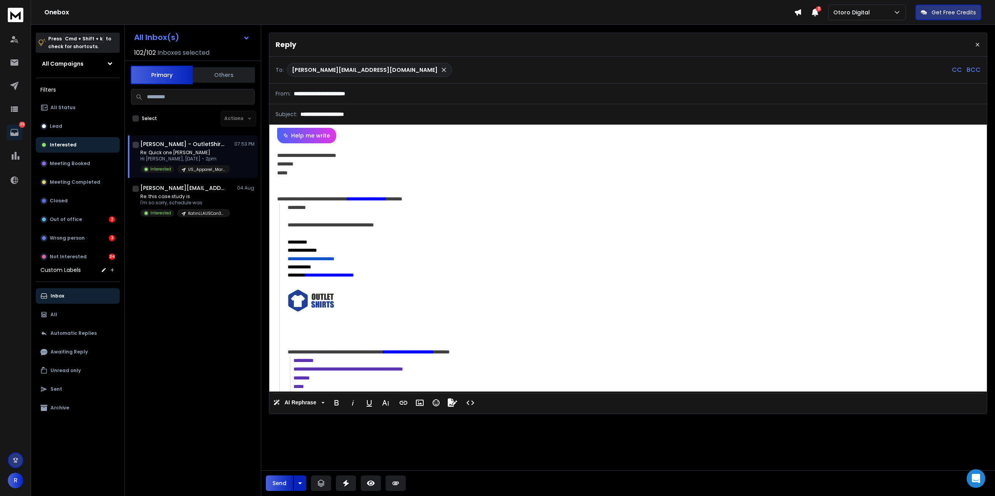
click at [274, 486] on button "Send" at bounding box center [279, 484] width 27 height 16
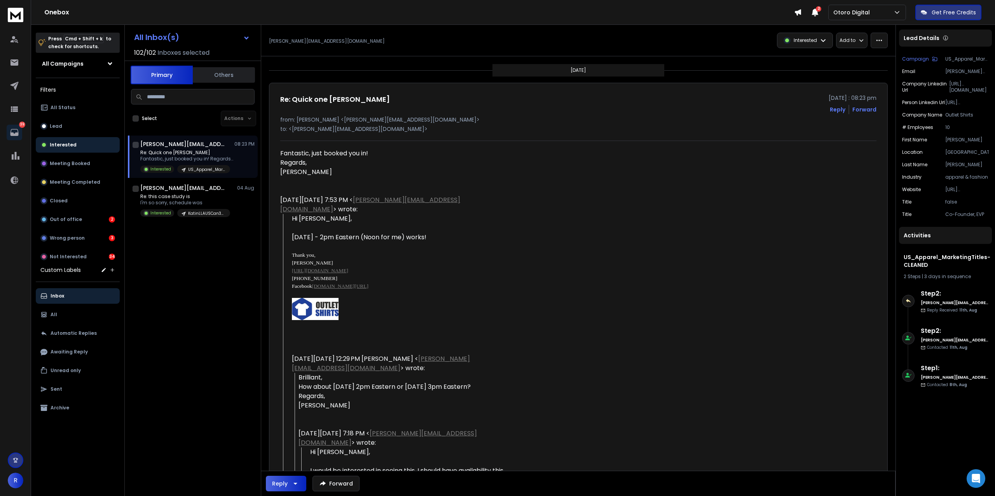
click at [972, 70] on p "[PERSON_NAME][EMAIL_ADDRESS][DOMAIN_NAME]" at bounding box center [967, 71] width 44 height 6
click at [949, 166] on div "Campaign US_Apparel_MarketingTitles-CLEANED Email [PERSON_NAME][EMAIL_ADDRESS][…" at bounding box center [945, 137] width 93 height 180
click at [949, 168] on p "[PERSON_NAME]" at bounding box center [967, 165] width 44 height 6
click at [815, 45] on div "Interested" at bounding box center [804, 40] width 55 height 15
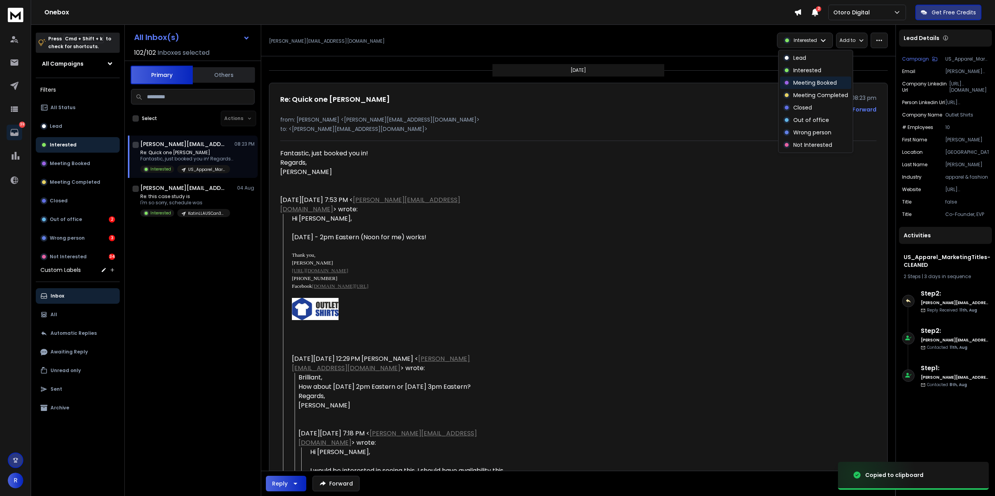
click at [829, 85] on p "Meeting Booked" at bounding box center [815, 83] width 44 height 8
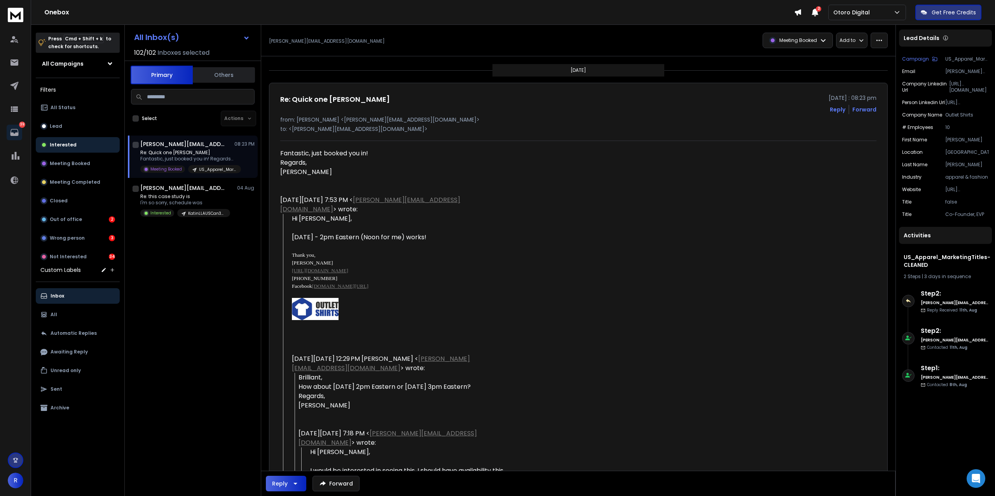
click at [963, 118] on p "Outlet Shirts" at bounding box center [967, 115] width 44 height 6
